Goal: Task Accomplishment & Management: Manage account settings

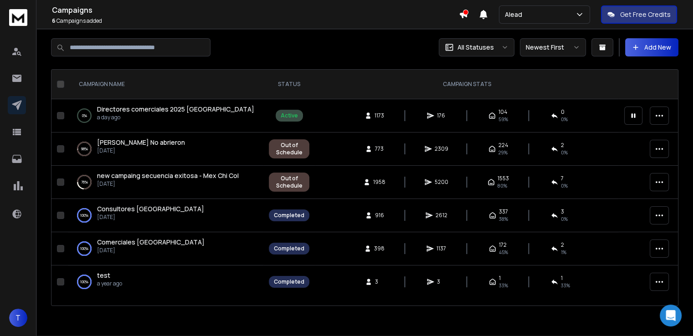
click at [663, 119] on icon "button" at bounding box center [659, 115] width 9 height 9
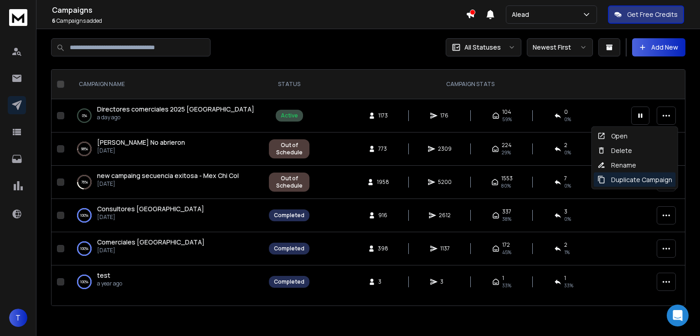
click at [625, 184] on div "Duplicate Campaign" at bounding box center [634, 179] width 75 height 9
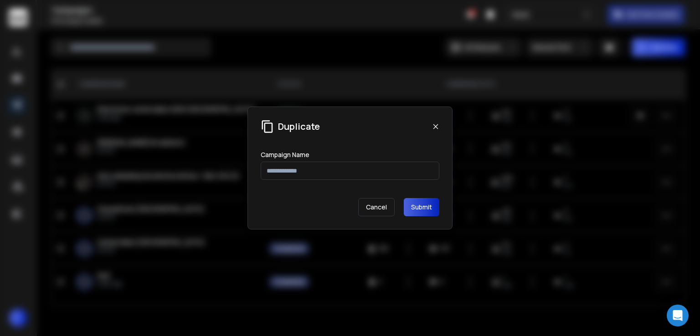
click at [319, 168] on input "text" at bounding box center [350, 171] width 179 height 18
type input "*"
type input "**********"
click at [420, 203] on button "Submit" at bounding box center [422, 207] width 36 height 18
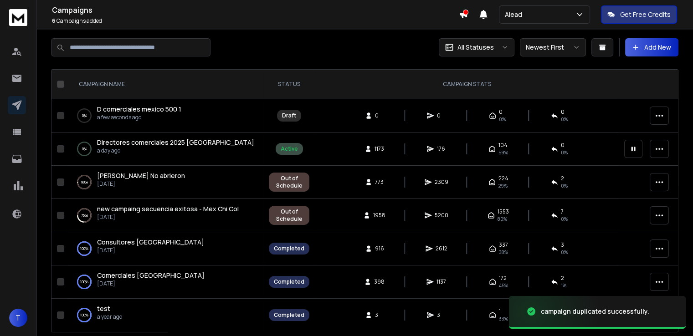
click at [655, 113] on icon "button" at bounding box center [659, 115] width 9 height 9
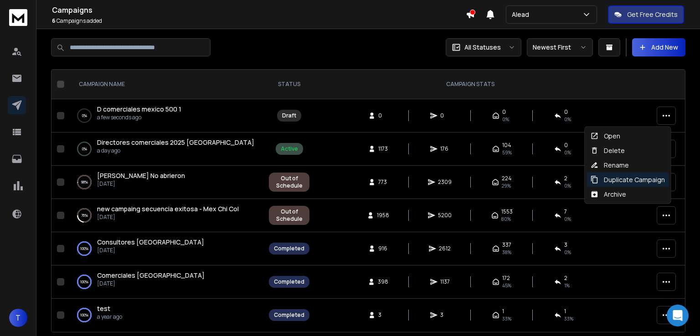
click at [632, 184] on div "Duplicate Campaign" at bounding box center [627, 180] width 82 height 15
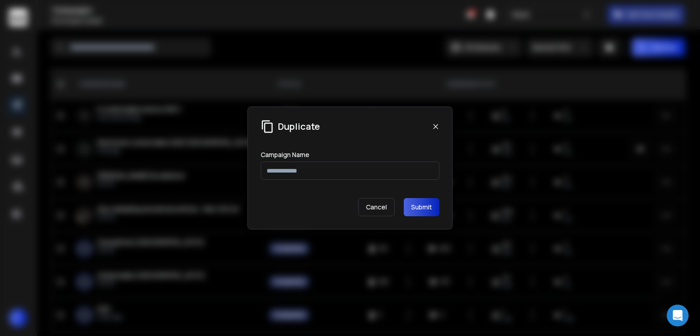
click at [384, 200] on p "Cancel" at bounding box center [376, 207] width 36 height 18
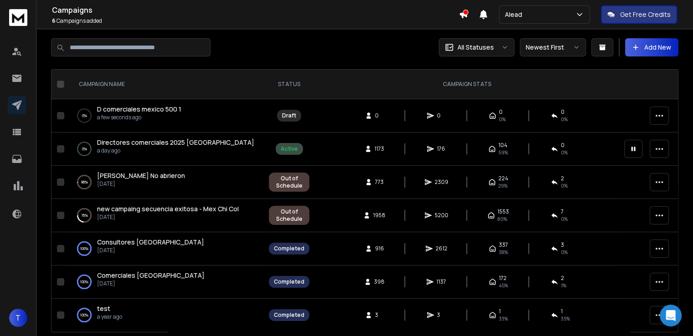
click at [659, 116] on button "button" at bounding box center [659, 116] width 19 height 18
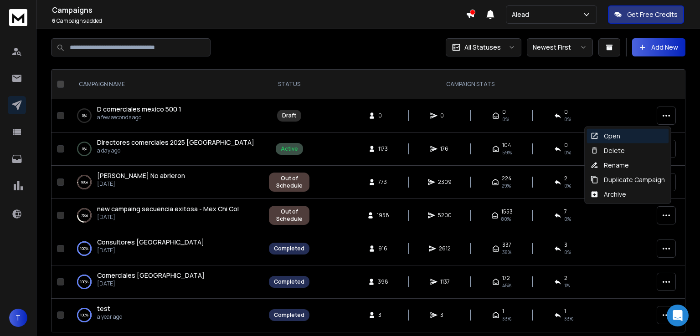
click at [619, 137] on div "Open" at bounding box center [605, 136] width 30 height 9
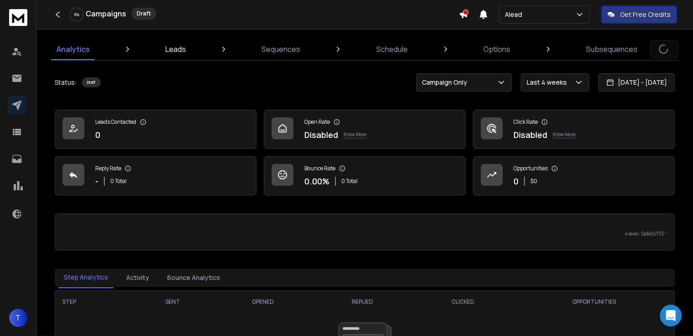
click at [180, 53] on p "Leads" at bounding box center [175, 49] width 20 height 11
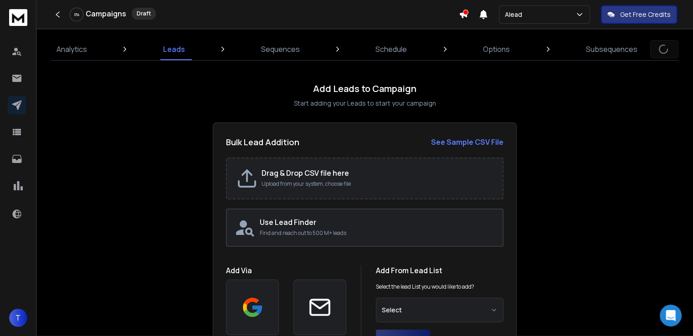
click at [353, 174] on h2 "Drag & Drop CSV file here" at bounding box center [377, 173] width 232 height 11
type input "**********"
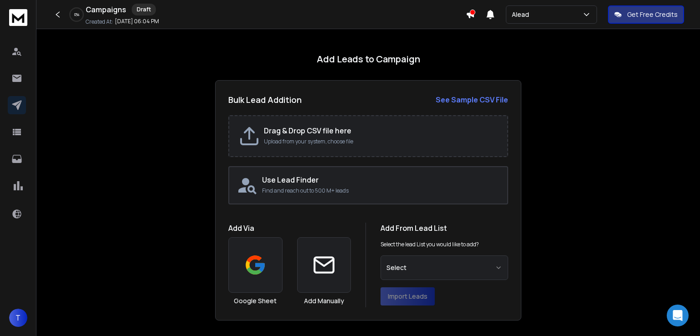
click at [338, 132] on h2 "Drag & Drop CSV file here" at bounding box center [381, 130] width 234 height 11
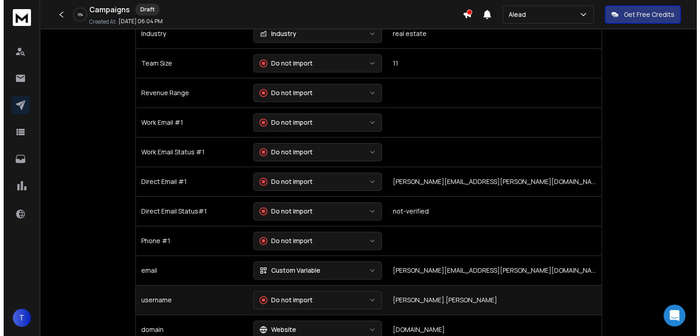
scroll to position [592, 0]
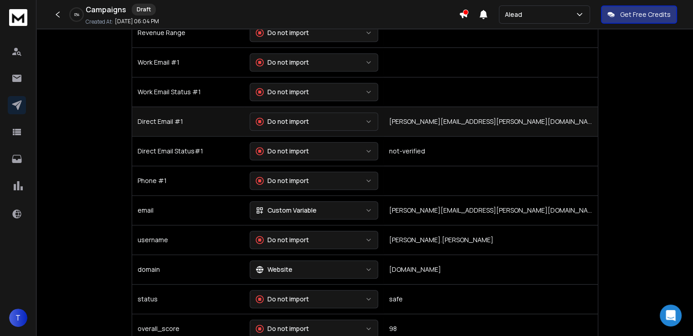
click at [314, 117] on button "Do not import" at bounding box center [314, 122] width 128 height 18
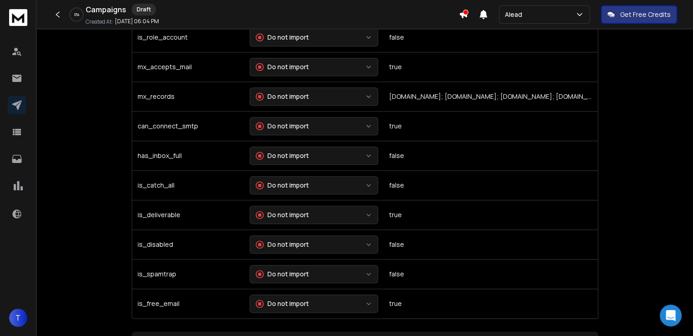
scroll to position [1118, 0]
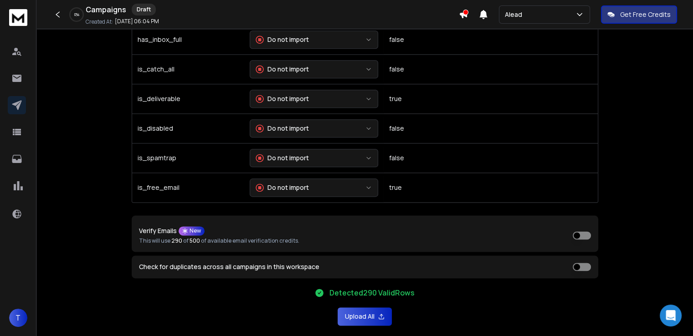
click at [365, 314] on button "Upload All" at bounding box center [365, 316] width 54 height 18
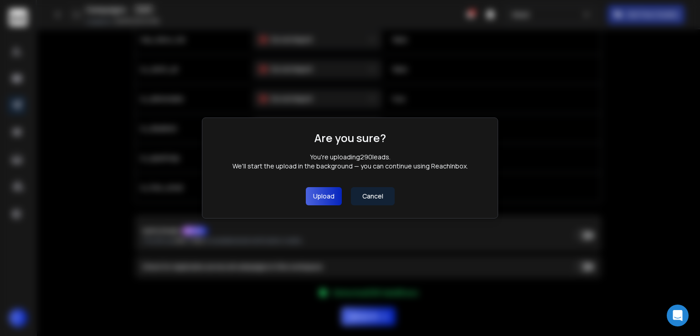
click at [318, 201] on button "Upload" at bounding box center [324, 196] width 36 height 18
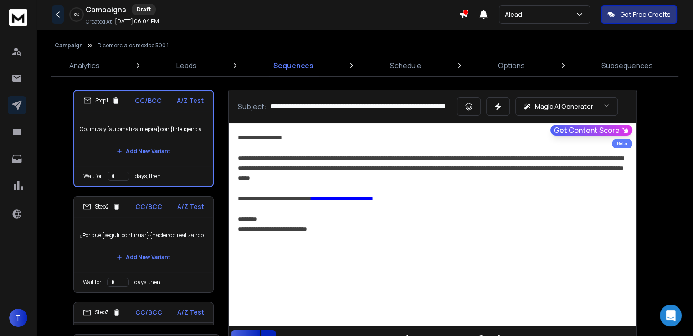
click at [56, 16] on icon at bounding box center [58, 14] width 8 height 8
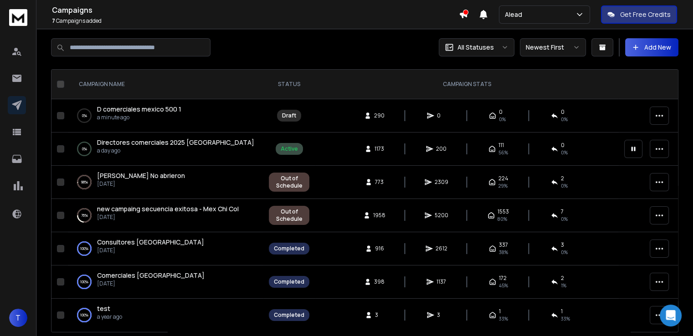
click at [148, 150] on p "a day ago" at bounding box center [175, 150] width 157 height 7
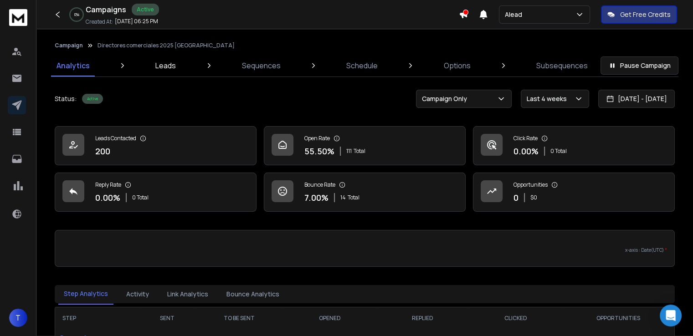
click at [166, 71] on link "Leads" at bounding box center [165, 66] width 31 height 22
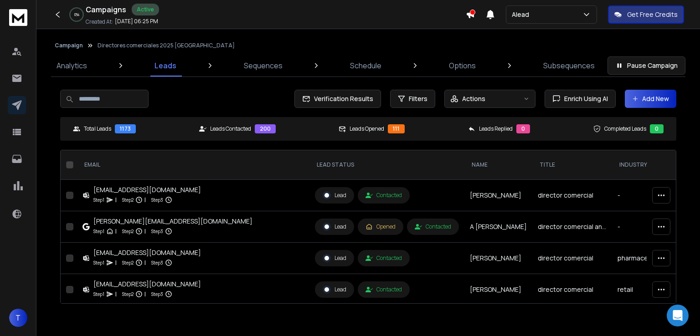
click at [658, 102] on button "Add New" at bounding box center [649, 99] width 51 height 18
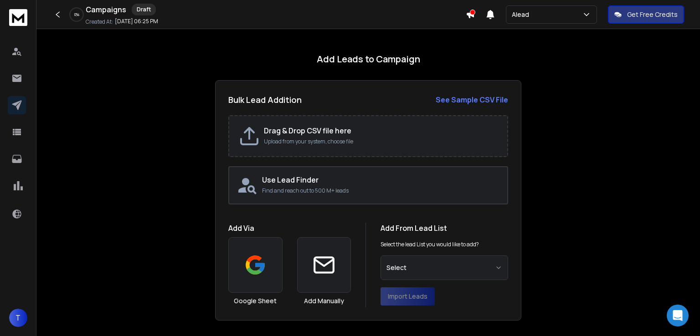
click at [379, 136] on div "Drag & Drop CSV file here Upload from your system, choose file" at bounding box center [381, 136] width 234 height 22
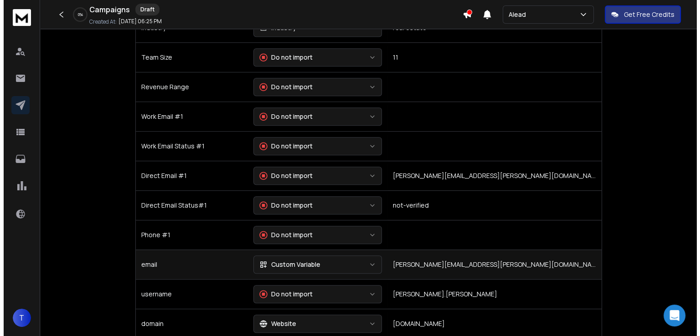
scroll to position [617, 0]
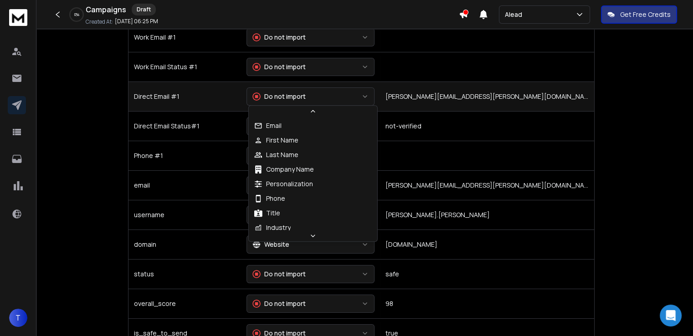
click at [326, 97] on button "Do not import" at bounding box center [310, 96] width 128 height 18
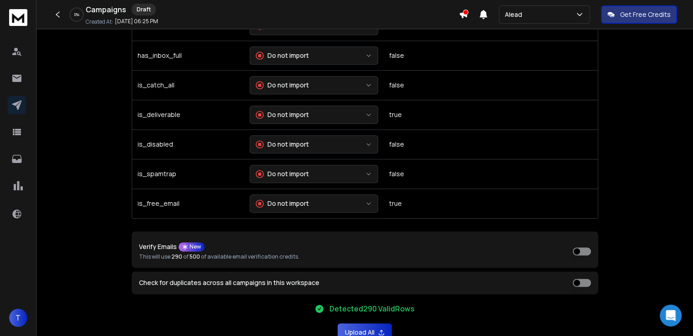
scroll to position [1118, 0]
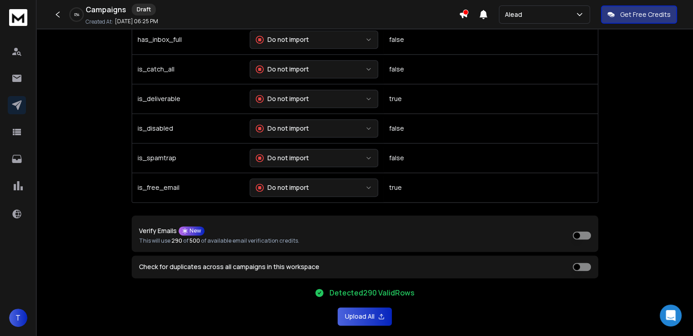
click at [365, 312] on button "Upload All" at bounding box center [365, 316] width 54 height 18
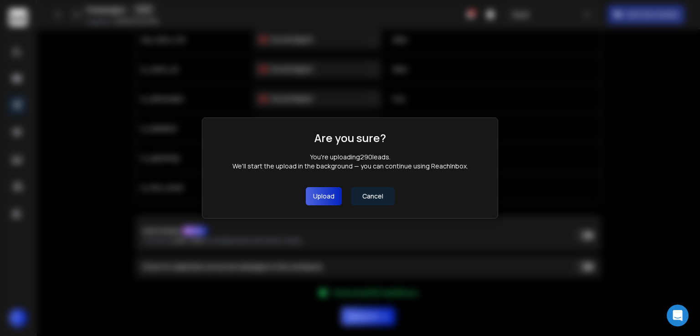
click at [337, 199] on button "Upload" at bounding box center [324, 196] width 36 height 18
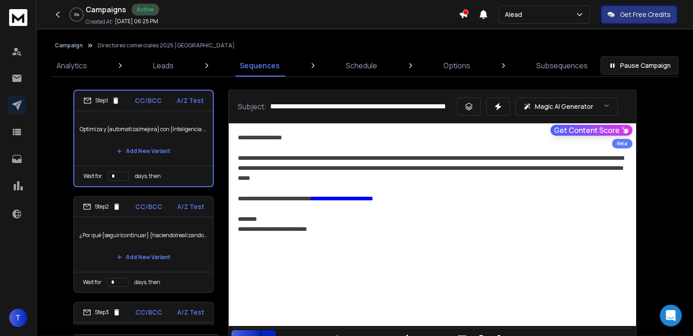
scroll to position [29, 0]
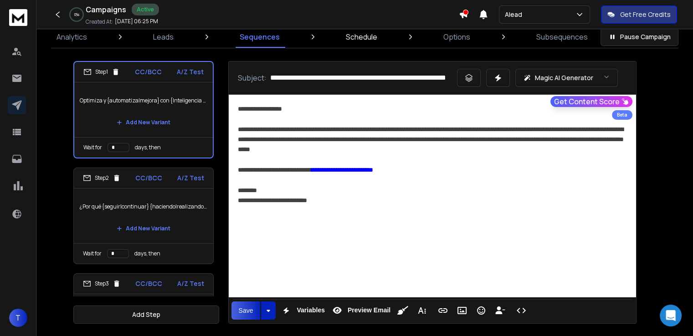
click at [361, 45] on link "Schedule" at bounding box center [361, 37] width 42 height 22
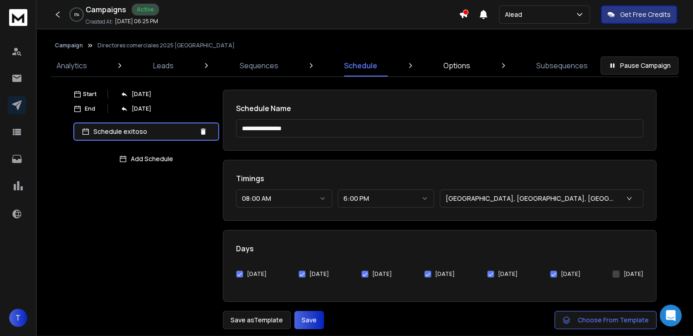
click at [465, 69] on p "Options" at bounding box center [456, 65] width 27 height 11
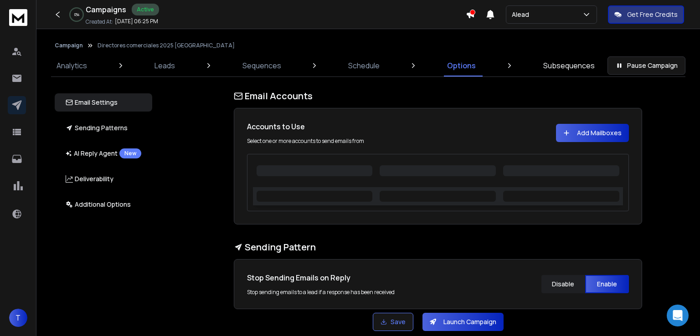
drag, startPoint x: 568, startPoint y: 65, endPoint x: 553, endPoint y: 64, distance: 14.6
click at [568, 65] on p "Subsequences" at bounding box center [568, 65] width 51 height 11
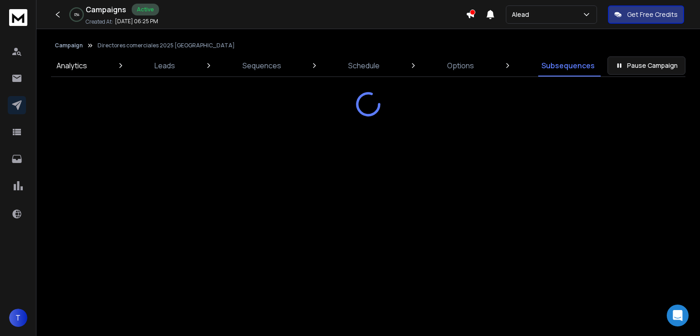
click at [71, 71] on p "Analytics" at bounding box center [71, 65] width 31 height 11
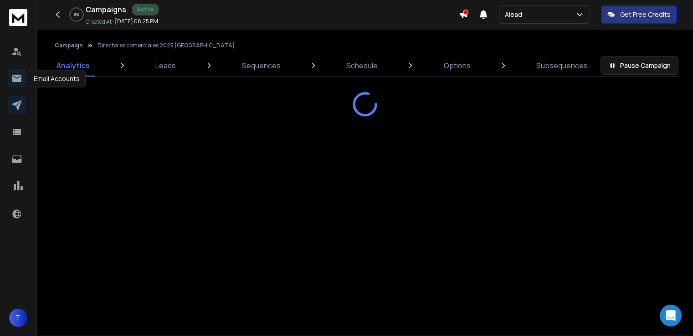
click at [19, 77] on icon at bounding box center [16, 78] width 11 height 11
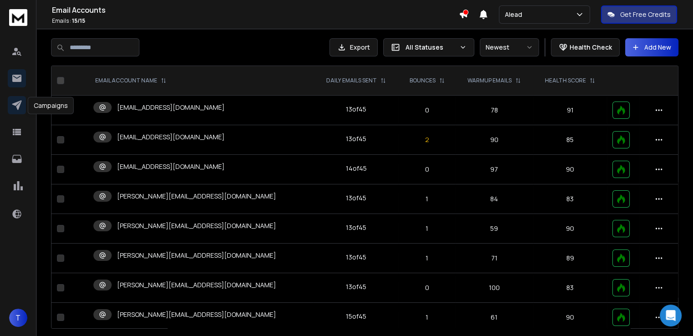
click at [12, 106] on icon at bounding box center [16, 105] width 11 height 11
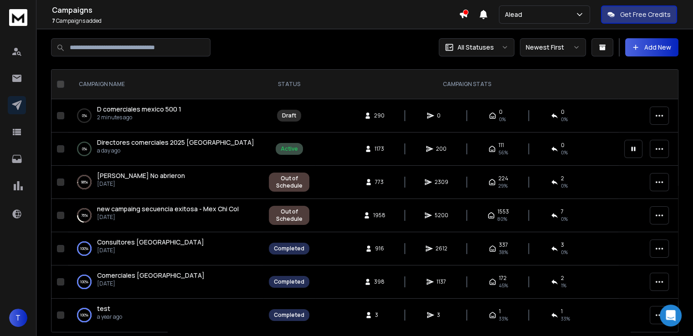
click at [320, 152] on div "1173 200 111 56 % 0 0 %" at bounding box center [466, 149] width 293 height 15
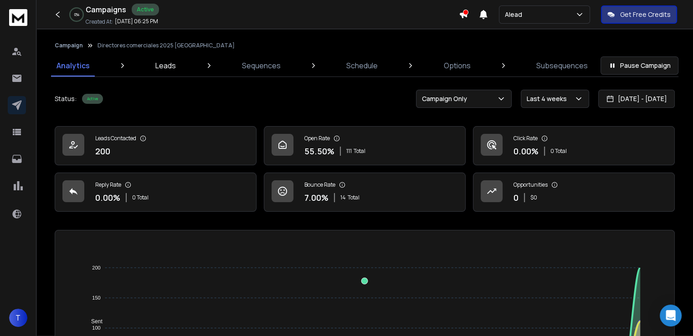
click at [171, 66] on p "Leads" at bounding box center [165, 65] width 20 height 11
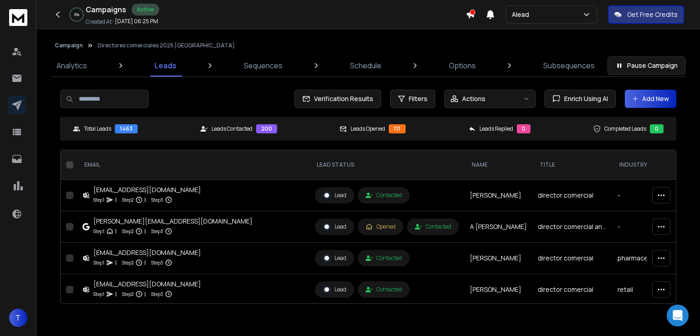
click at [648, 95] on button "Add New" at bounding box center [649, 99] width 51 height 18
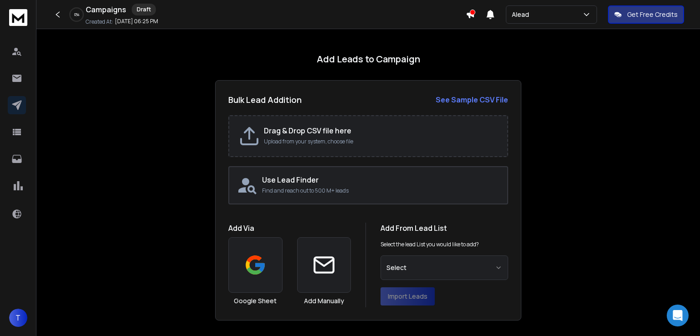
click at [325, 139] on p "Upload from your system, choose file" at bounding box center [381, 141] width 234 height 7
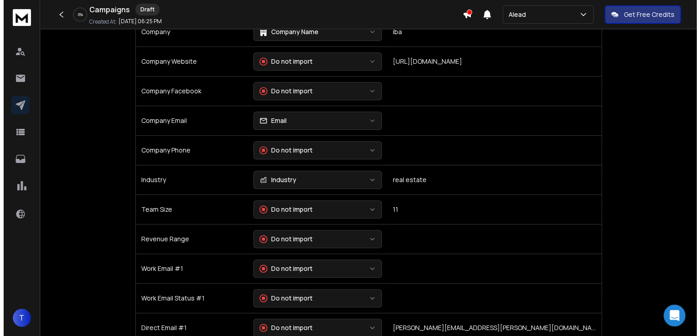
scroll to position [501, 0]
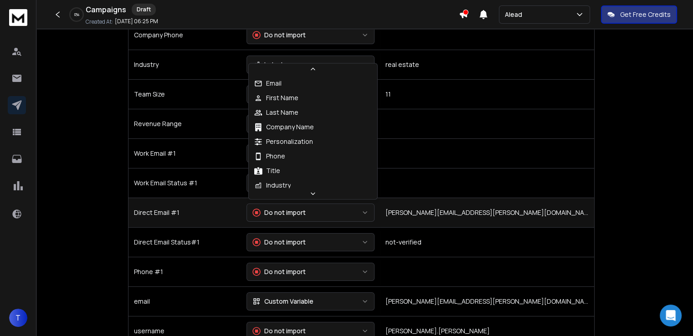
click at [323, 211] on button "Do not import" at bounding box center [310, 213] width 128 height 18
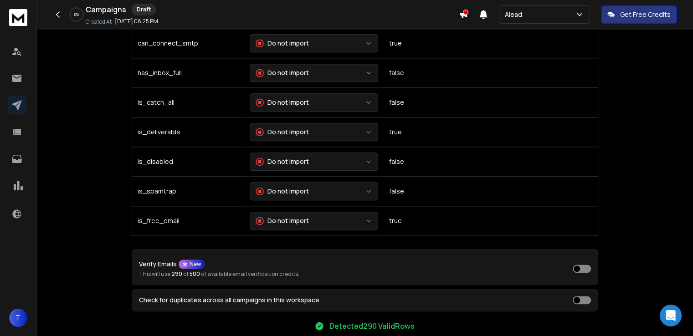
scroll to position [1118, 0]
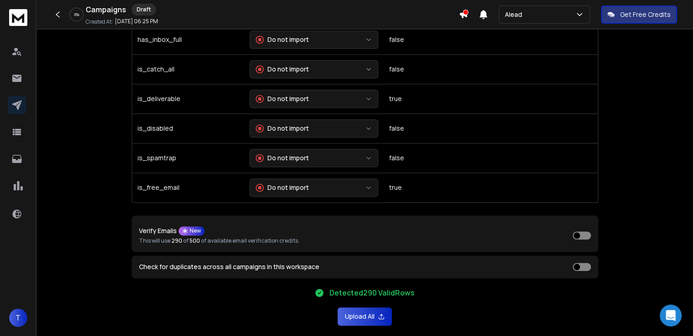
click at [583, 263] on button "Check for duplicates across all campaigns in this workspace" at bounding box center [582, 267] width 18 height 8
click at [362, 311] on button "Upload All" at bounding box center [365, 316] width 54 height 18
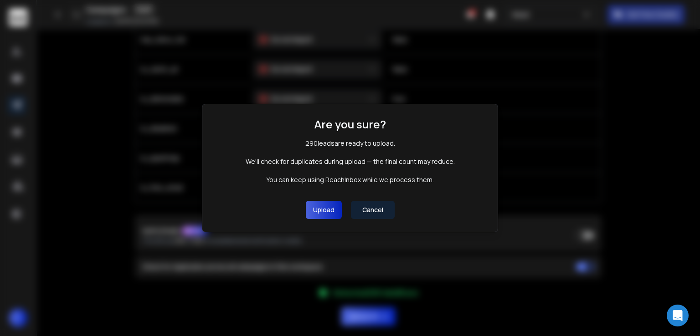
click at [319, 215] on button "Upload" at bounding box center [324, 210] width 36 height 18
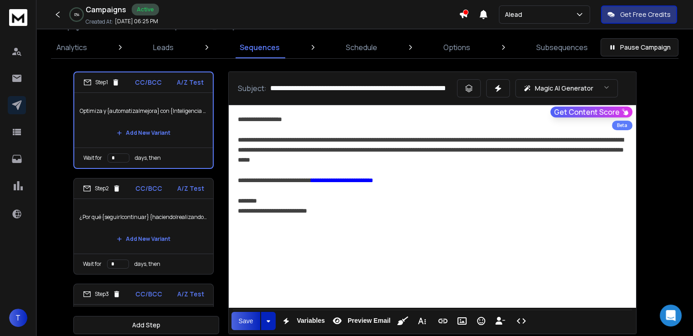
scroll to position [29, 0]
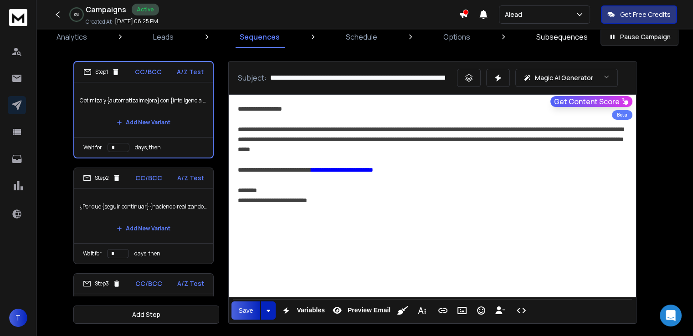
click at [560, 30] on link "Subsequences" at bounding box center [562, 37] width 62 height 22
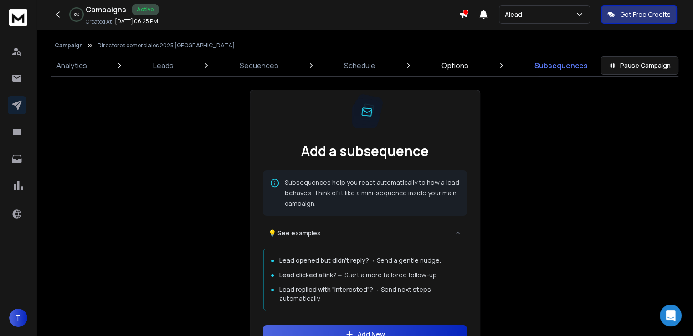
click at [450, 64] on p "Options" at bounding box center [454, 65] width 27 height 11
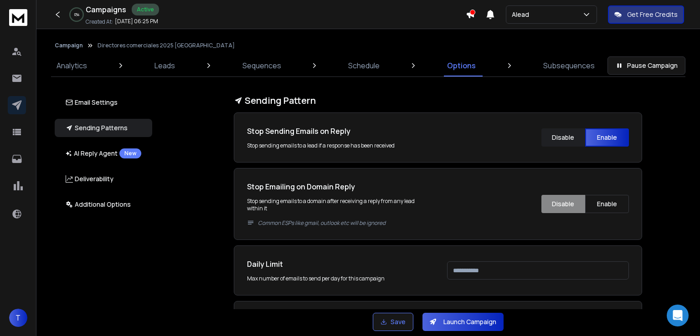
scroll to position [182, 0]
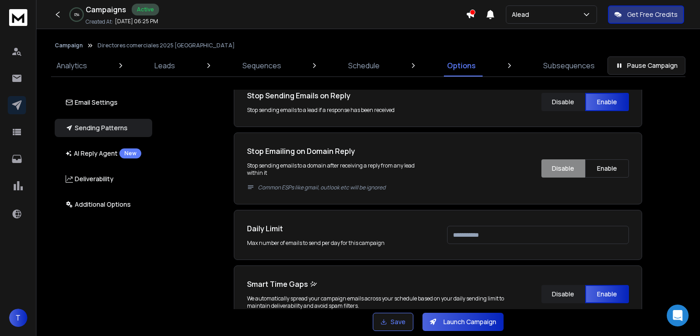
click at [467, 319] on button "Launch Campaign" at bounding box center [462, 322] width 81 height 18
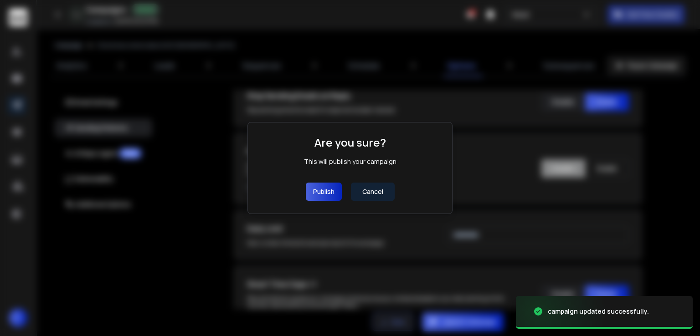
scroll to position [325, 0]
click at [315, 195] on button "Publish" at bounding box center [324, 192] width 36 height 18
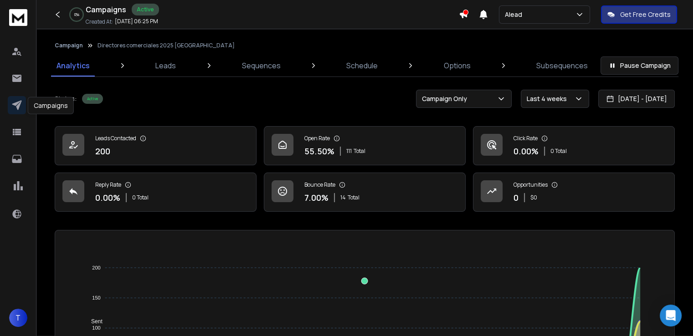
click at [18, 105] on icon at bounding box center [17, 105] width 10 height 10
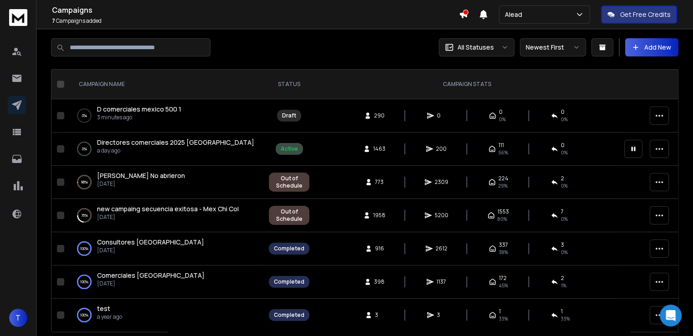
click at [659, 120] on button "button" at bounding box center [659, 116] width 19 height 18
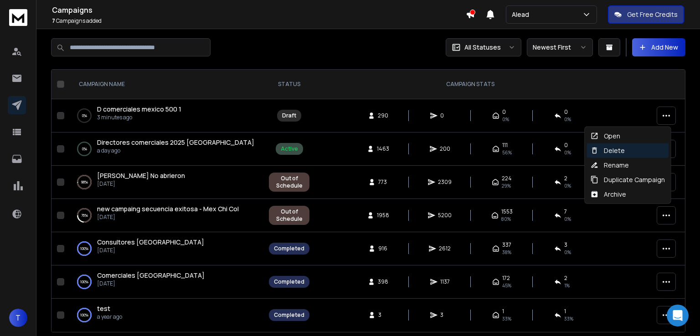
click at [612, 152] on div "Delete" at bounding box center [607, 150] width 35 height 9
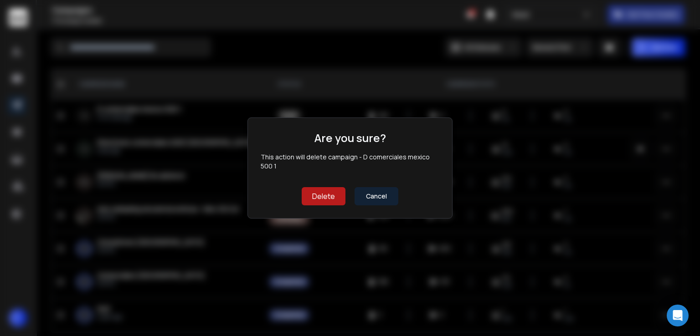
click at [328, 189] on button "Delete" at bounding box center [324, 196] width 44 height 18
